Goal: Task Accomplishment & Management: Use online tool/utility

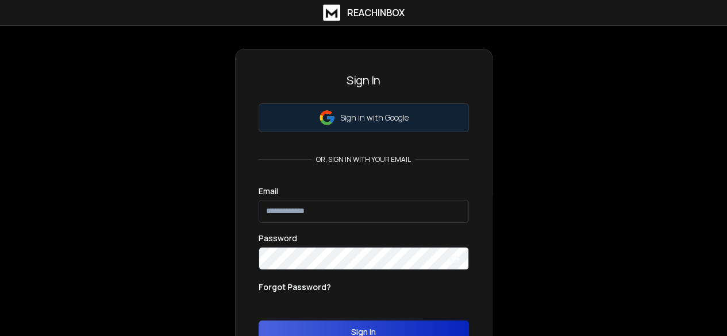
click at [362, 119] on p "Sign in with Google" at bounding box center [374, 117] width 68 height 11
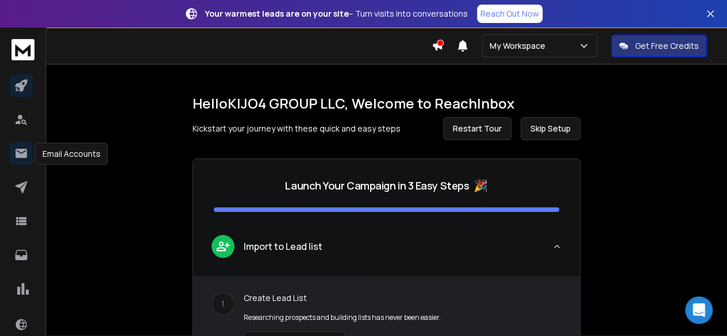
click at [25, 157] on icon at bounding box center [21, 153] width 11 height 9
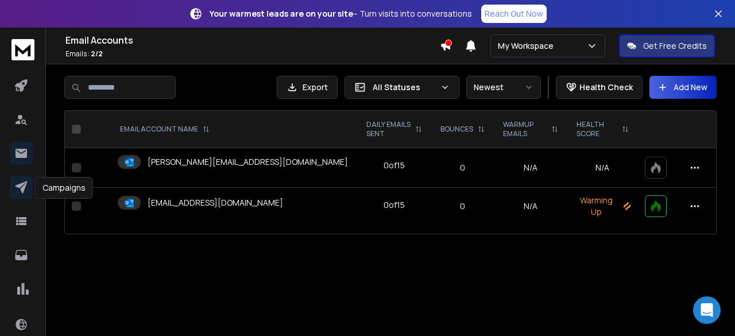
click at [23, 189] on icon at bounding box center [21, 187] width 12 height 12
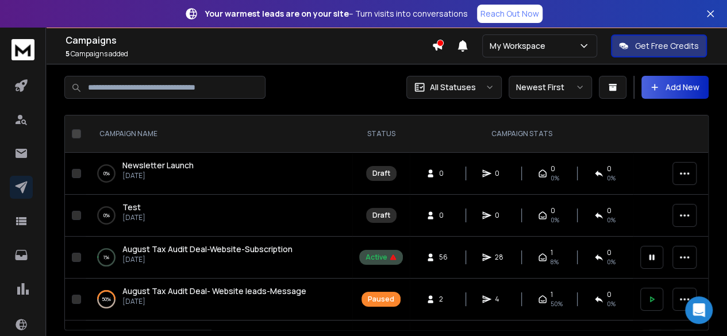
click at [165, 171] on link "Newsletter Launch" at bounding box center [157, 165] width 71 height 11
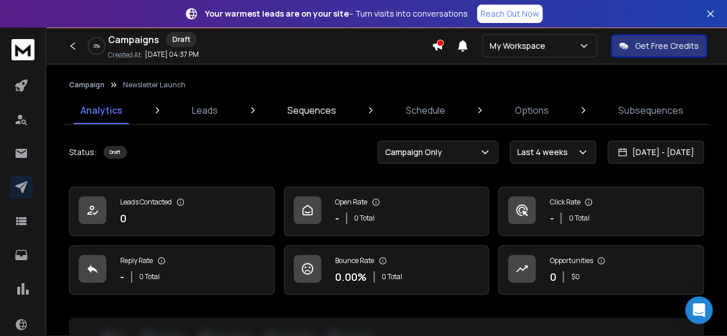
click at [287, 114] on link "Sequences" at bounding box center [311, 111] width 63 height 28
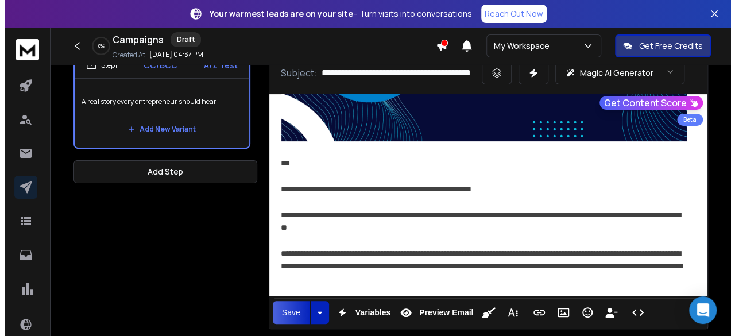
scroll to position [97, 0]
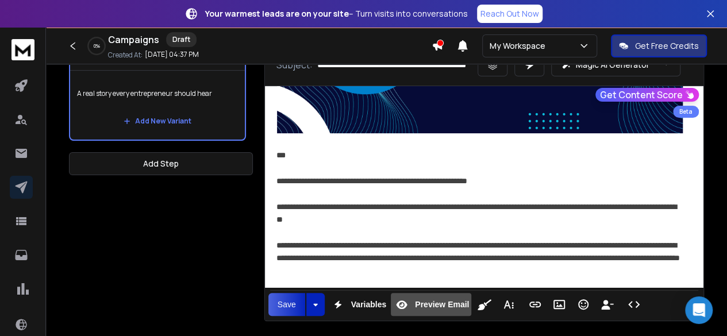
click at [446, 306] on span "Preview Email" at bounding box center [441, 305] width 59 height 10
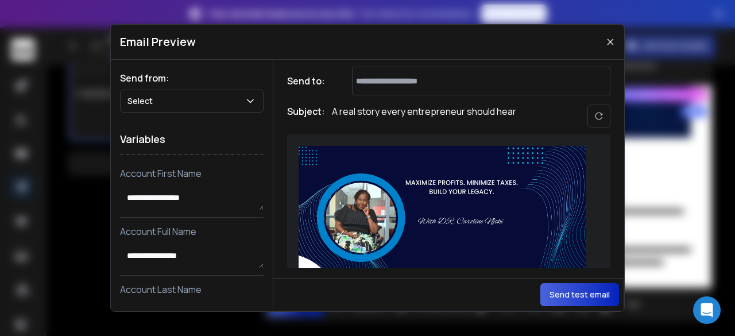
type textarea "**"
type textarea "**********"
type textarea "********"
type textarea "**"
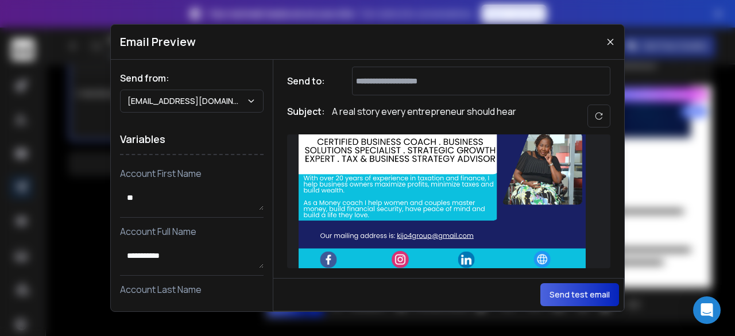
scroll to position [634, 0]
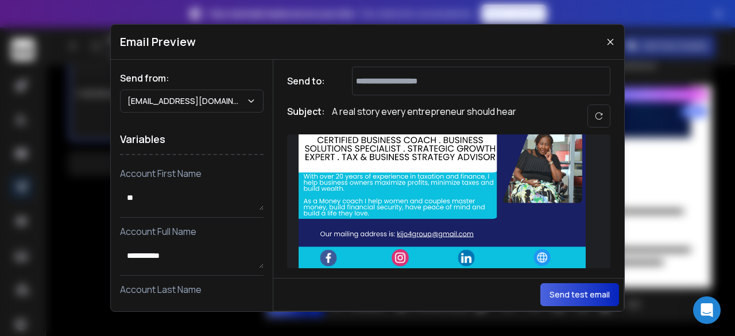
click at [562, 295] on button "Send test email" at bounding box center [580, 294] width 79 height 23
click at [237, 103] on div "[EMAIL_ADDRESS][DOMAIN_NAME]" at bounding box center [192, 100] width 129 height 11
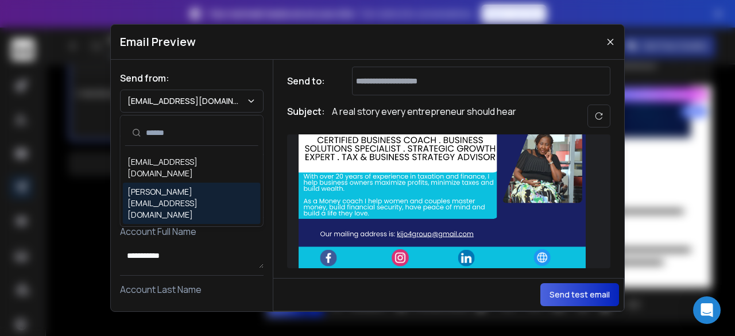
click at [219, 186] on div "[PERSON_NAME][EMAIL_ADDRESS][DOMAIN_NAME]" at bounding box center [192, 203] width 129 height 34
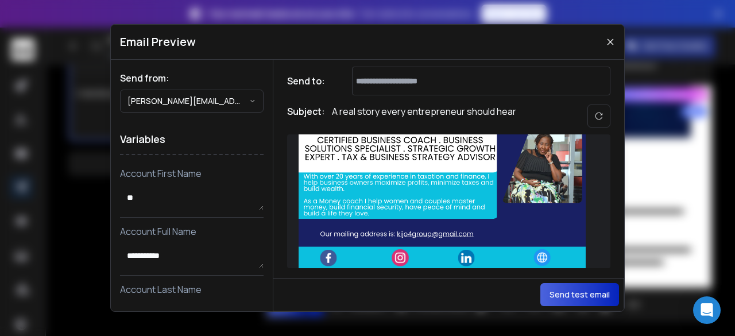
click at [445, 82] on input at bounding box center [481, 81] width 250 height 21
click at [589, 296] on button "Send test email" at bounding box center [580, 294] width 79 height 23
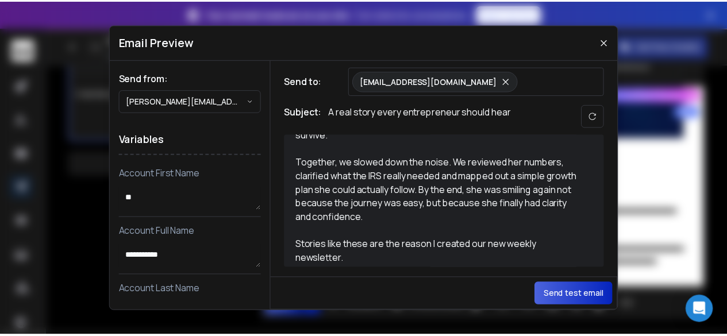
scroll to position [174, 0]
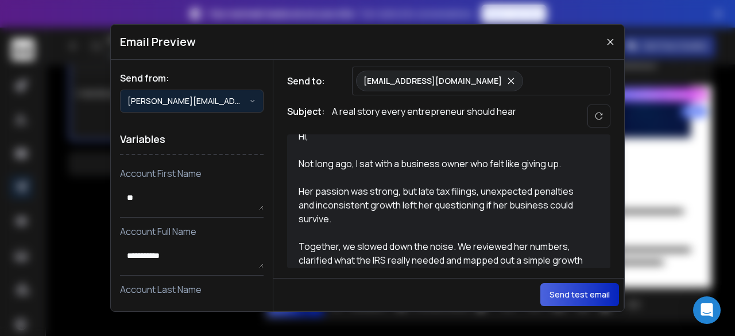
click at [222, 101] on p "[PERSON_NAME][EMAIL_ADDRESS][DOMAIN_NAME]" at bounding box center [189, 100] width 122 height 11
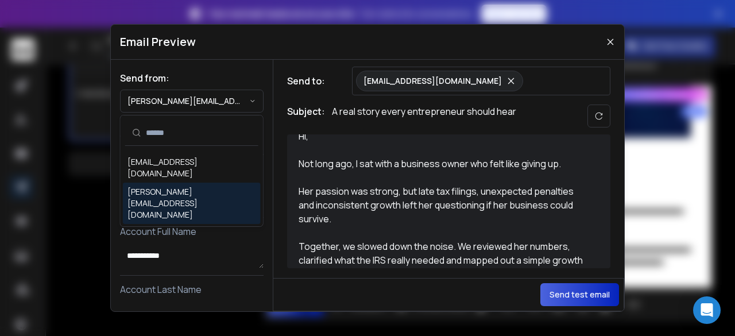
click at [168, 186] on div "[PERSON_NAME][EMAIL_ADDRESS][DOMAIN_NAME]" at bounding box center [192, 203] width 129 height 34
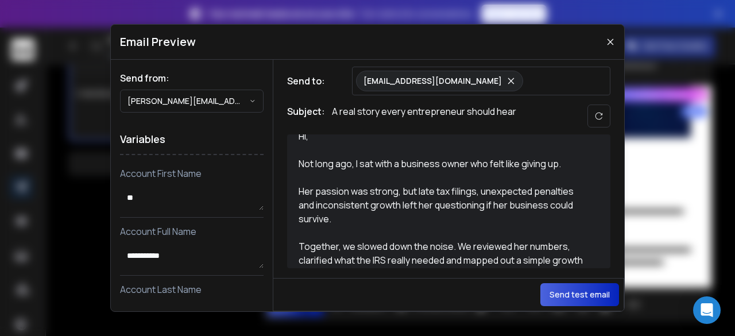
click at [571, 299] on button "Send test email" at bounding box center [580, 294] width 79 height 23
click at [606, 41] on icon at bounding box center [610, 41] width 9 height 9
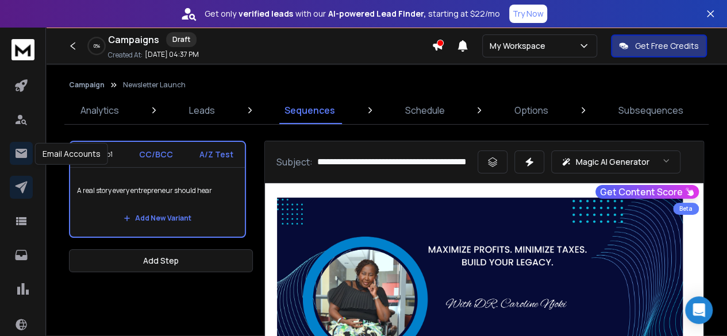
click at [25, 151] on icon at bounding box center [21, 153] width 11 height 9
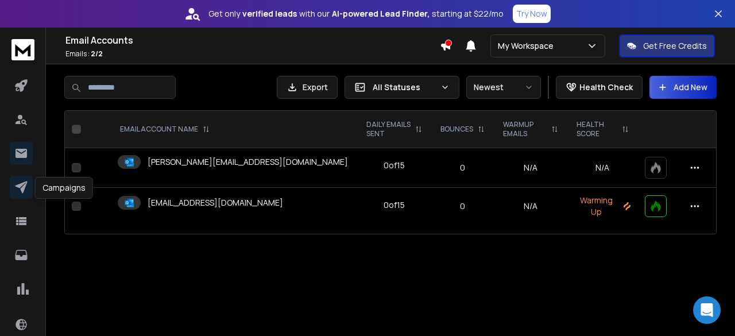
click at [26, 187] on icon at bounding box center [21, 187] width 14 height 14
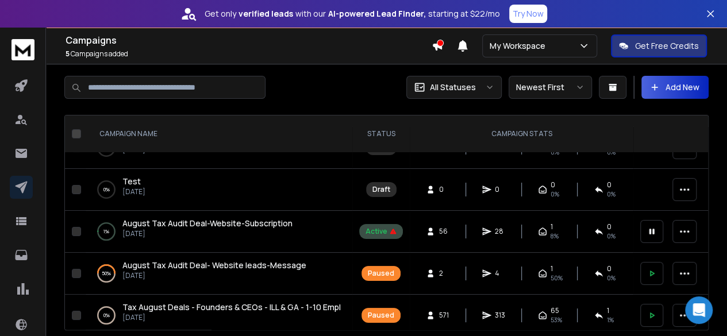
scroll to position [40, 0]
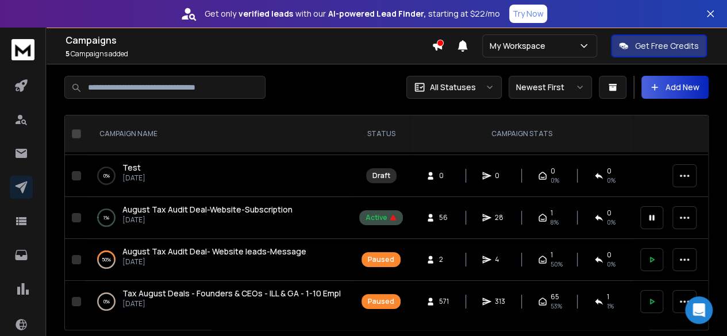
click at [245, 209] on span "August Tax Audit Deal-Website-Subscription" at bounding box center [207, 209] width 170 height 11
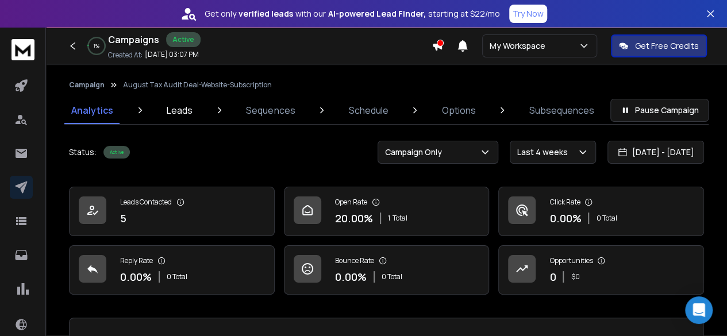
click at [180, 110] on p "Leads" at bounding box center [180, 110] width 26 height 14
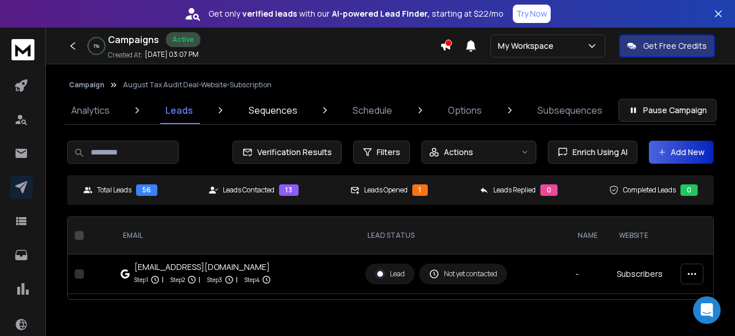
click at [254, 114] on p "Sequences" at bounding box center [273, 110] width 49 height 14
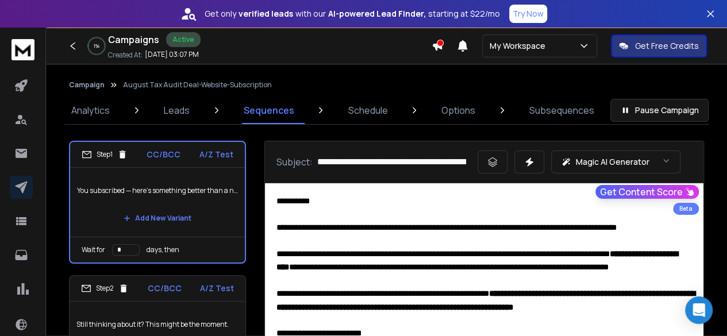
click at [80, 47] on div "1 % Campaigns Active Created At: Jul 16, 2025, 03:07 PM" at bounding box center [132, 46] width 135 height 28
click at [77, 46] on icon at bounding box center [73, 46] width 10 height 10
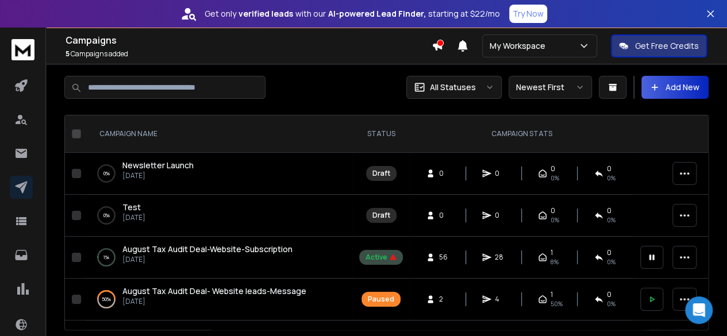
scroll to position [40, 0]
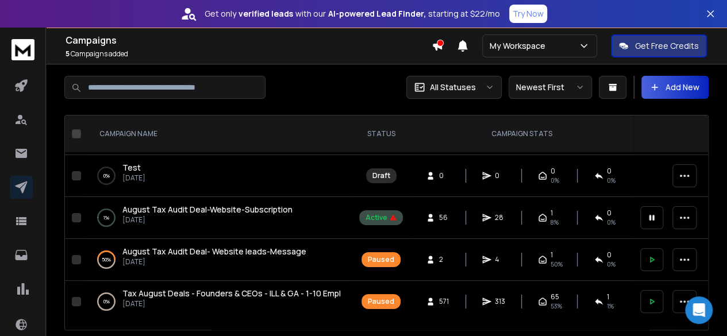
click at [646, 218] on icon at bounding box center [651, 218] width 10 height 10
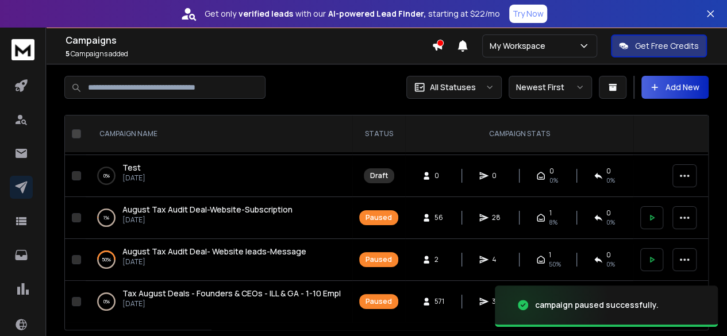
click at [646, 217] on icon at bounding box center [651, 218] width 10 height 10
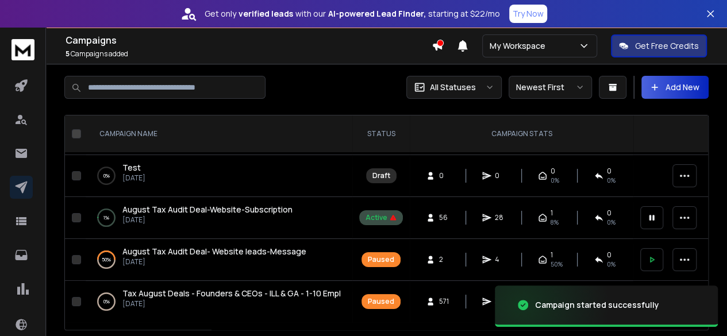
click at [646, 217] on icon at bounding box center [651, 218] width 10 height 10
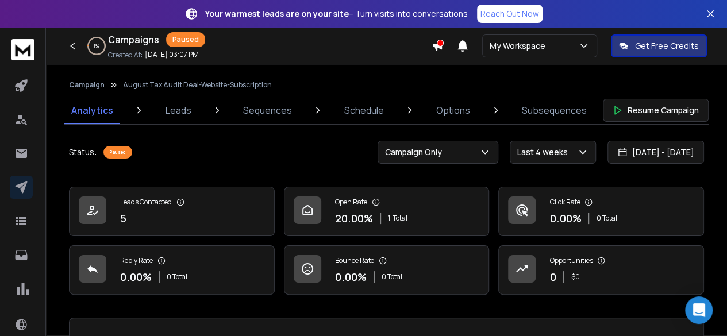
click at [95, 88] on button "Campaign" at bounding box center [87, 84] width 36 height 9
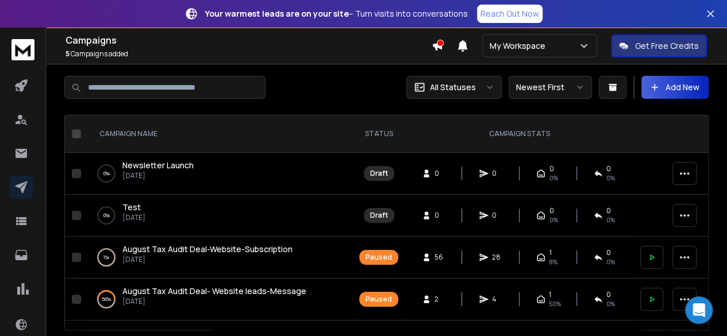
click at [192, 163] on span "Newsletter Launch" at bounding box center [157, 165] width 71 height 11
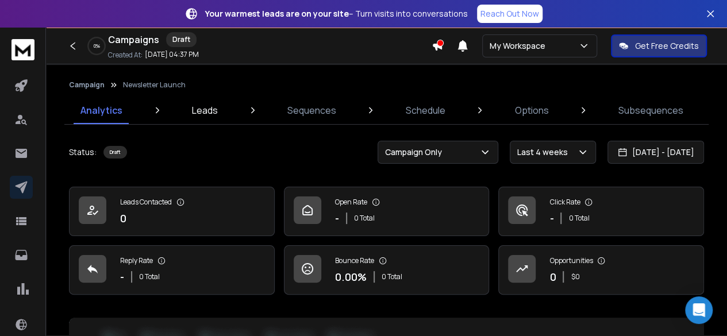
click at [202, 105] on p "Leads" at bounding box center [205, 110] width 26 height 14
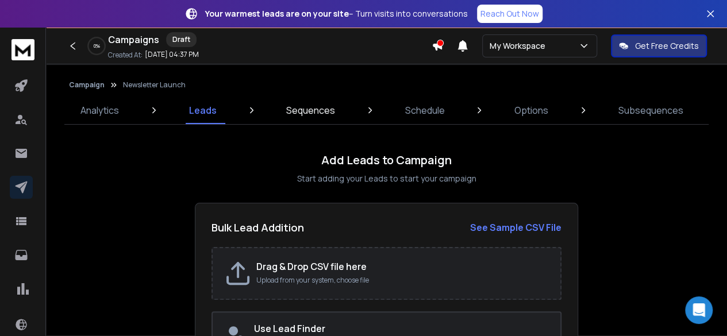
click at [312, 105] on p "Sequences" at bounding box center [310, 110] width 49 height 14
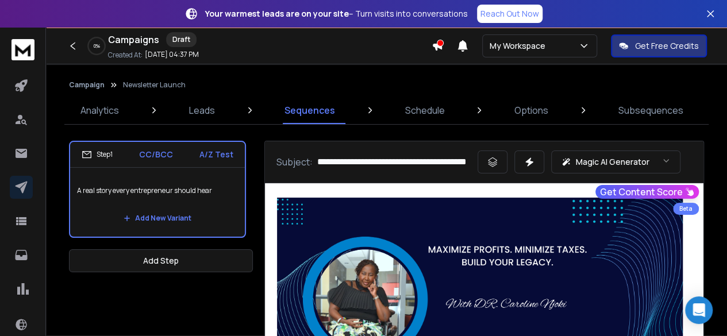
click at [504, 254] on img at bounding box center [479, 299] width 407 height 203
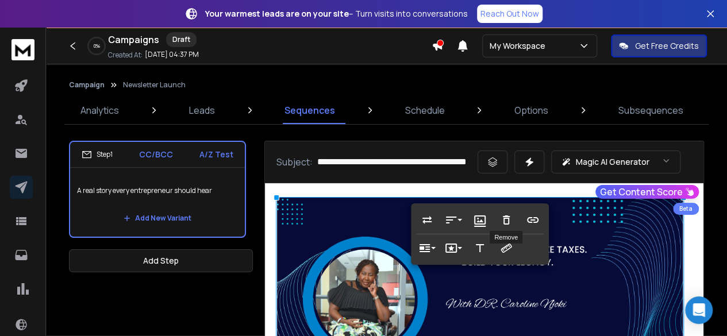
click at [510, 223] on icon "button" at bounding box center [506, 220] width 14 height 14
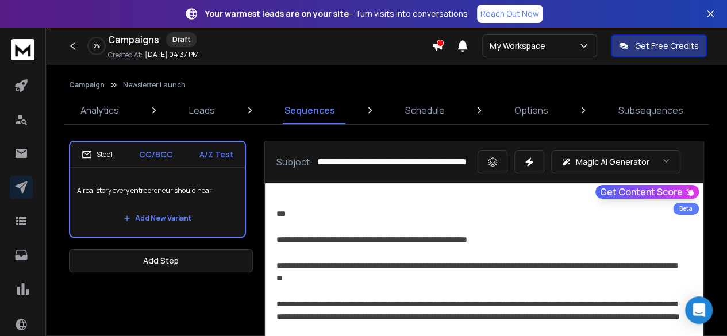
click at [278, 214] on div "***" at bounding box center [479, 214] width 407 height 38
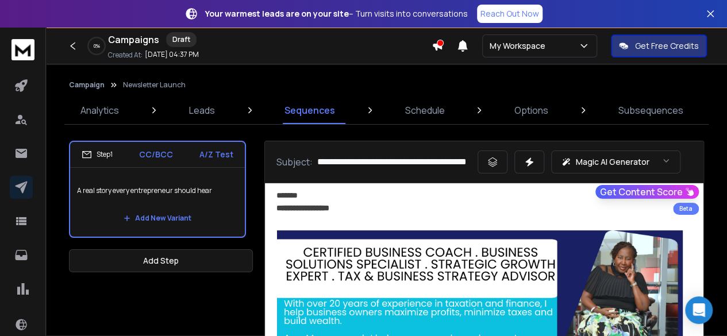
scroll to position [345, 0]
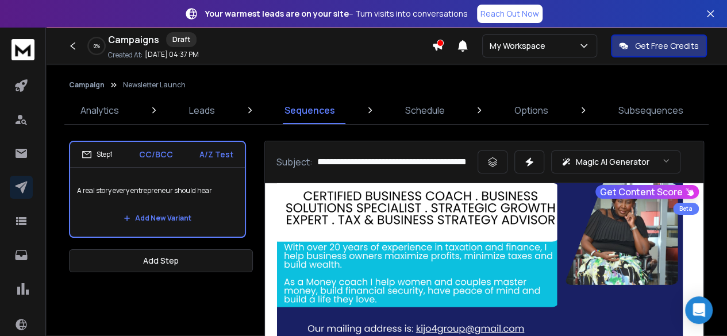
drag, startPoint x: 302, startPoint y: 245, endPoint x: 288, endPoint y: 249, distance: 14.2
click at [288, 249] on img at bounding box center [479, 275] width 407 height 203
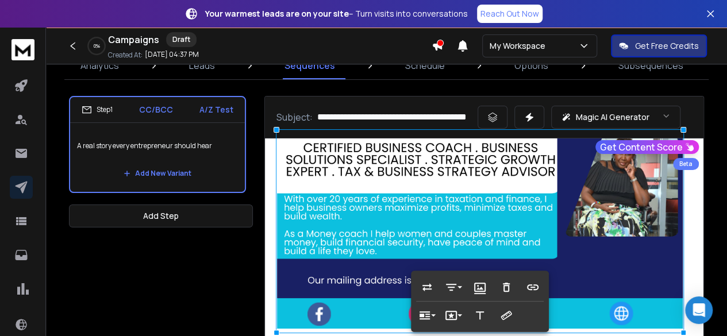
scroll to position [97, 0]
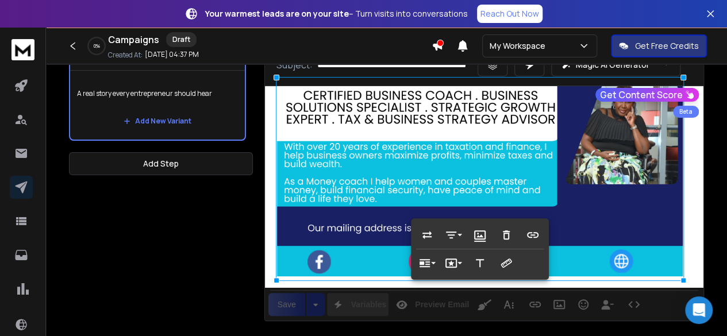
click at [369, 305] on span "Variables" at bounding box center [369, 305] width 40 height 10
click at [292, 304] on div "Save" at bounding box center [286, 304] width 37 height 23
click at [365, 256] on img at bounding box center [479, 175] width 407 height 203
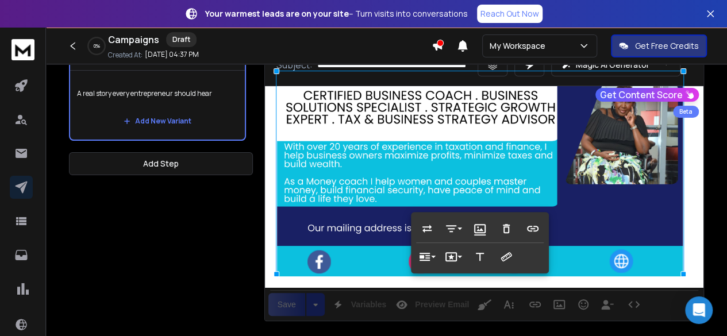
click at [360, 262] on img at bounding box center [479, 175] width 407 height 203
click at [167, 277] on div "Step 1 CC/BCC A/Z Test A real story every entrepreneur should hear Add New Vari…" at bounding box center [161, 182] width 184 height 277
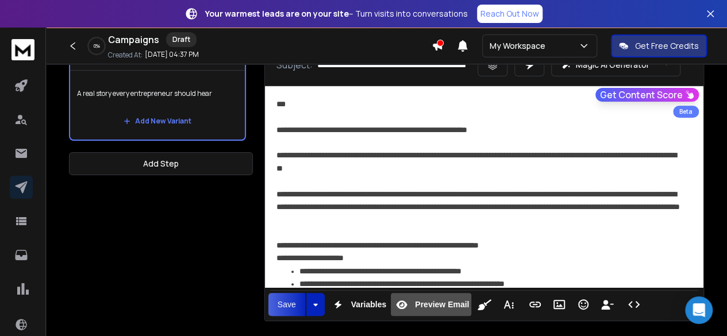
click at [442, 312] on div "Preview Email" at bounding box center [431, 304] width 80 height 19
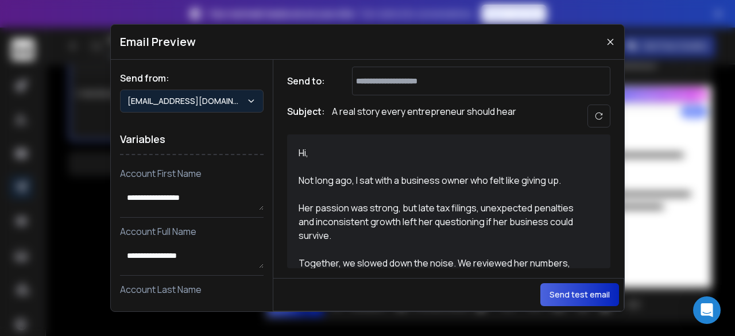
click at [159, 111] on button "[EMAIL_ADDRESS][DOMAIN_NAME]" at bounding box center [192, 101] width 144 height 23
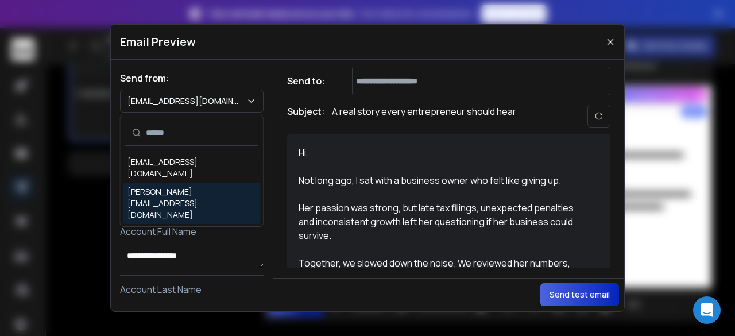
click at [187, 186] on div "[PERSON_NAME][EMAIL_ADDRESS][DOMAIN_NAME]" at bounding box center [192, 203] width 129 height 34
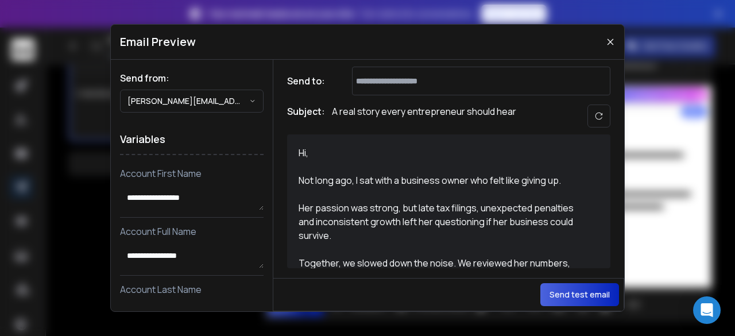
click at [407, 75] on input at bounding box center [481, 81] width 250 height 21
click at [568, 302] on button "Send test email" at bounding box center [580, 294] width 79 height 23
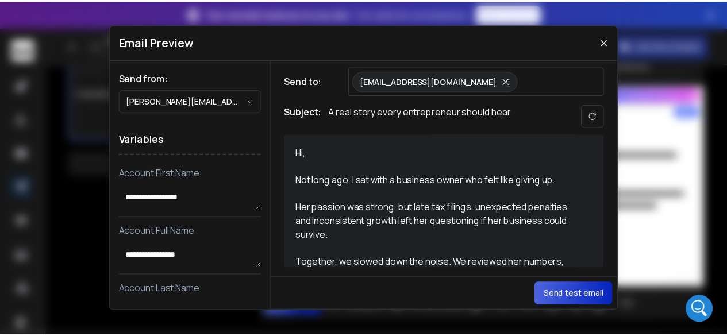
scroll to position [115, 0]
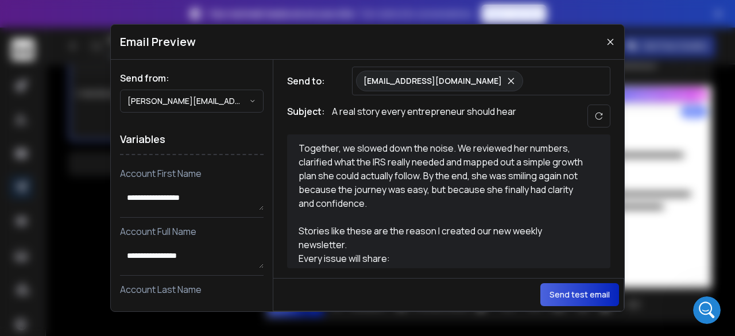
click at [610, 41] on icon at bounding box center [611, 42] width 6 height 6
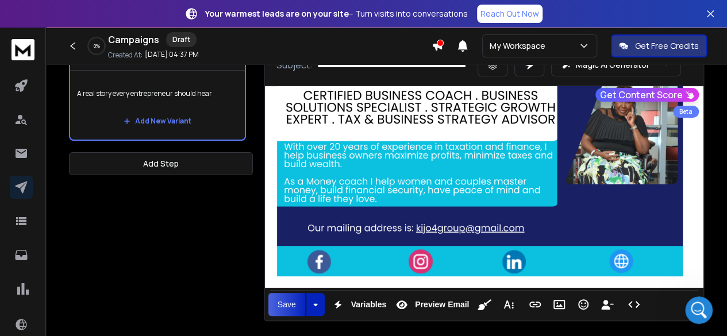
scroll to position [351, 0]
click at [412, 179] on img at bounding box center [479, 175] width 407 height 203
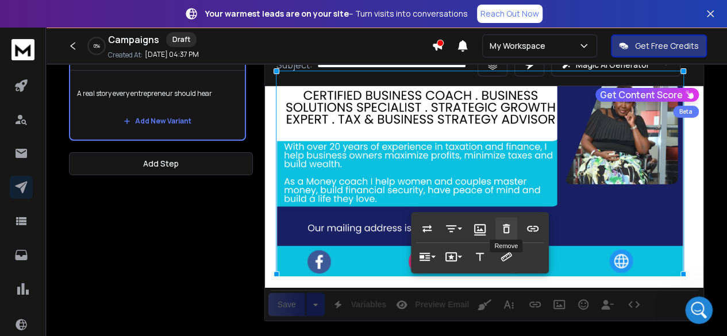
click at [509, 229] on icon "button" at bounding box center [506, 229] width 14 height 14
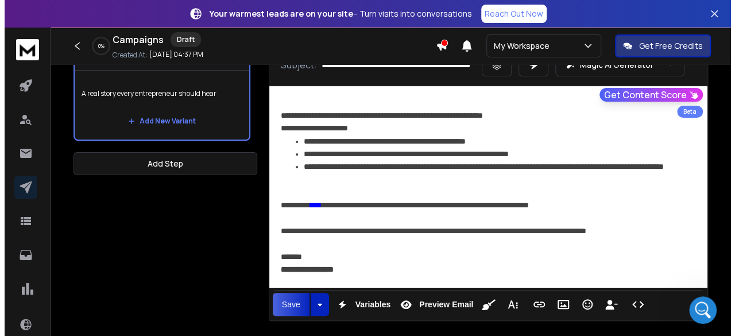
scroll to position [130, 0]
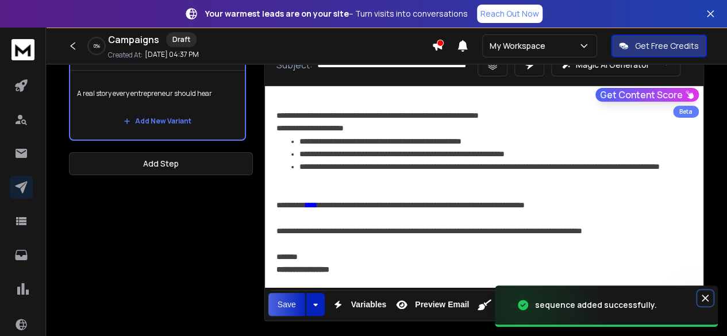
click at [701, 299] on icon "Notifications (F8)" at bounding box center [704, 297] width 11 height 11
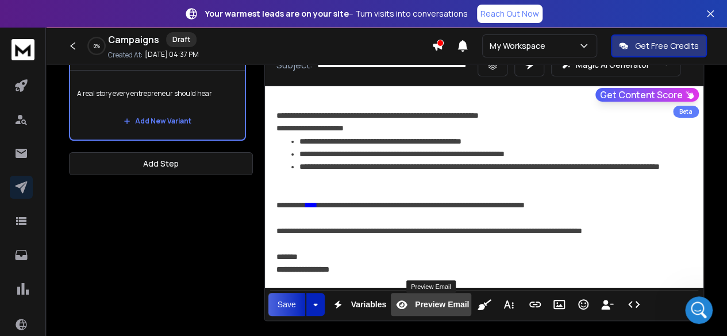
click at [447, 303] on span "Preview Email" at bounding box center [441, 305] width 59 height 10
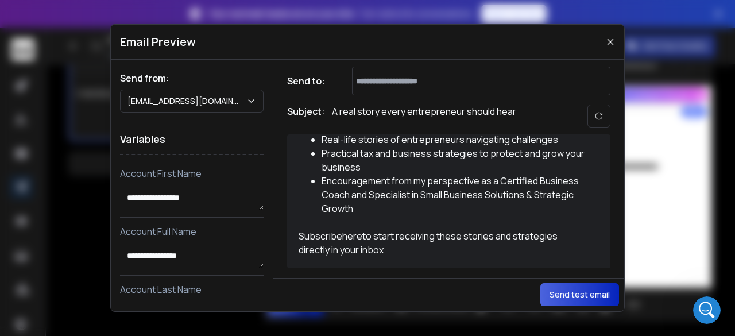
scroll to position [319, 0]
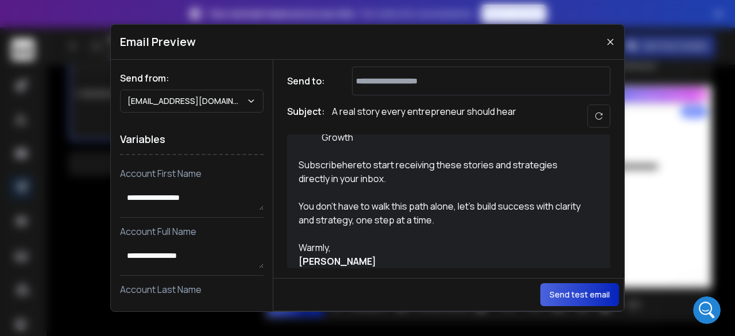
click at [576, 290] on button "Send test email" at bounding box center [580, 294] width 79 height 23
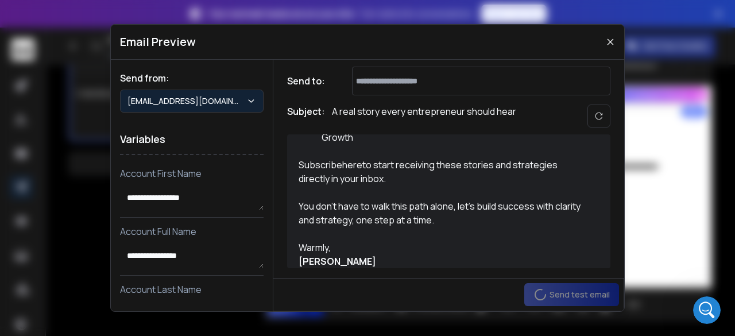
click at [187, 105] on p "[EMAIL_ADDRESS][DOMAIN_NAME]" at bounding box center [187, 100] width 119 height 11
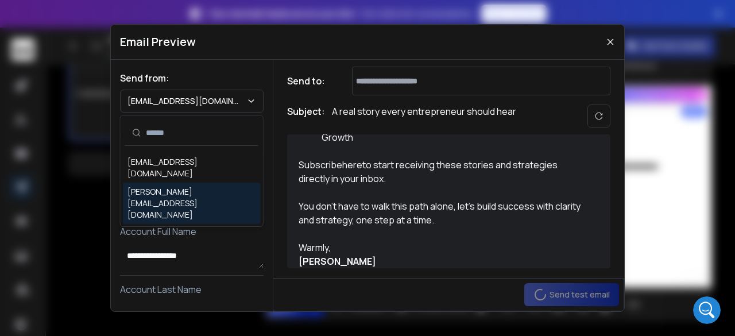
click at [188, 186] on div "[PERSON_NAME][EMAIL_ADDRESS][DOMAIN_NAME]" at bounding box center [192, 203] width 129 height 34
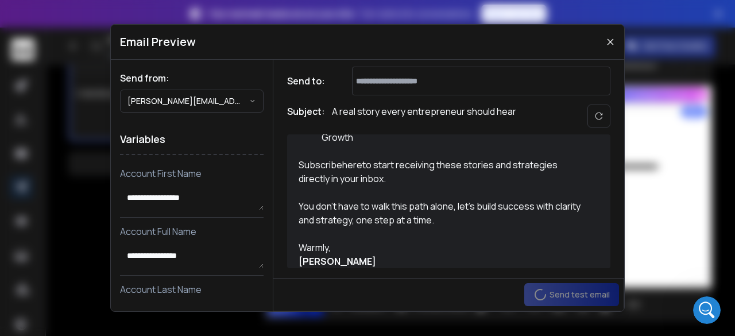
click at [367, 76] on input at bounding box center [481, 81] width 250 height 21
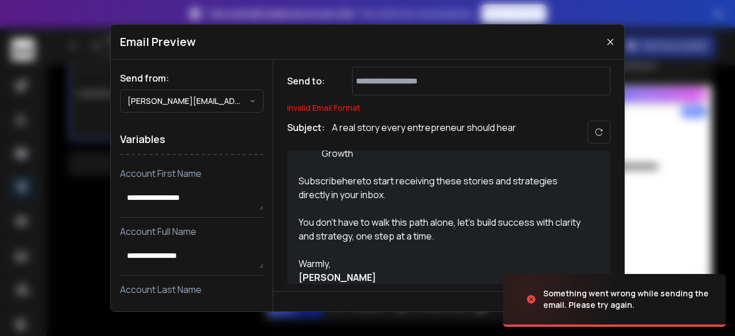
click at [387, 76] on input at bounding box center [481, 81] width 250 height 21
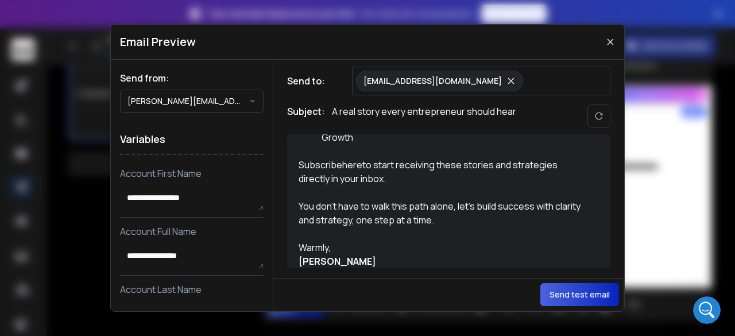
click at [578, 293] on button "Send test email" at bounding box center [580, 294] width 79 height 23
